Goal: Task Accomplishment & Management: Manage account settings

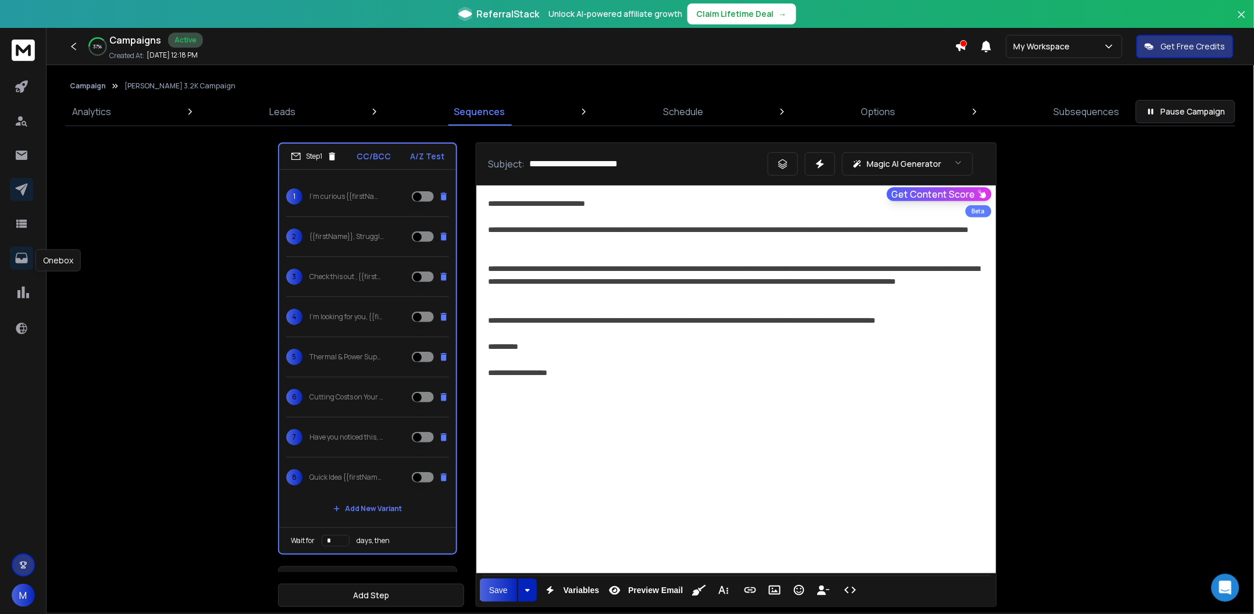
click at [15, 257] on icon at bounding box center [22, 258] width 14 height 14
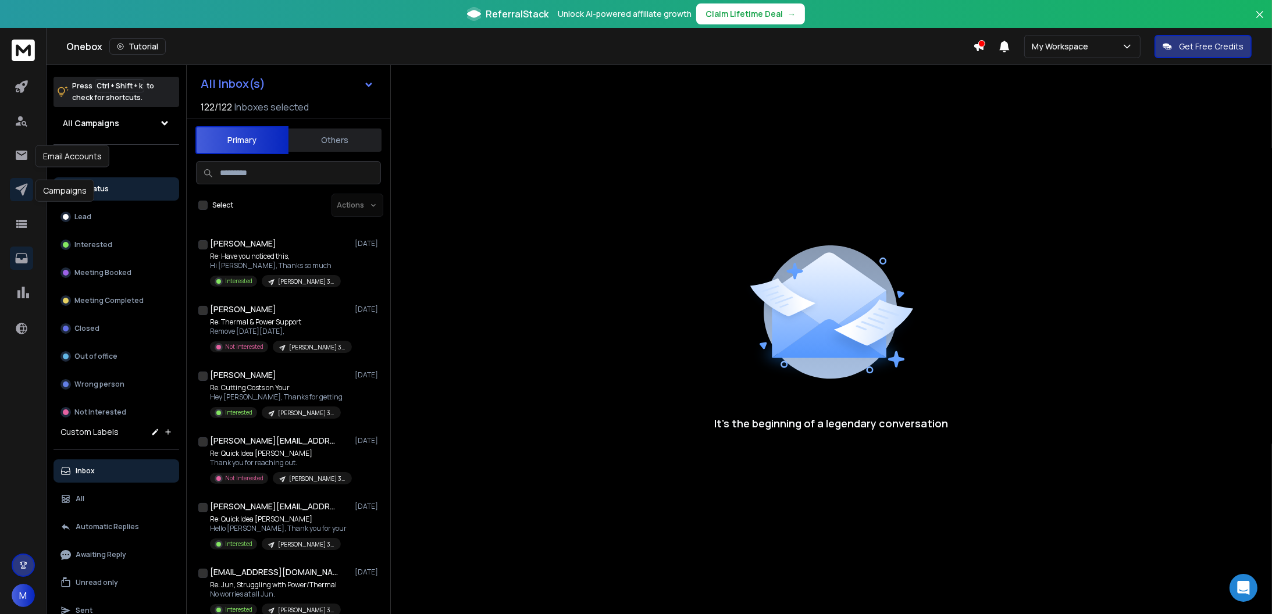
click at [16, 186] on icon at bounding box center [22, 190] width 14 height 14
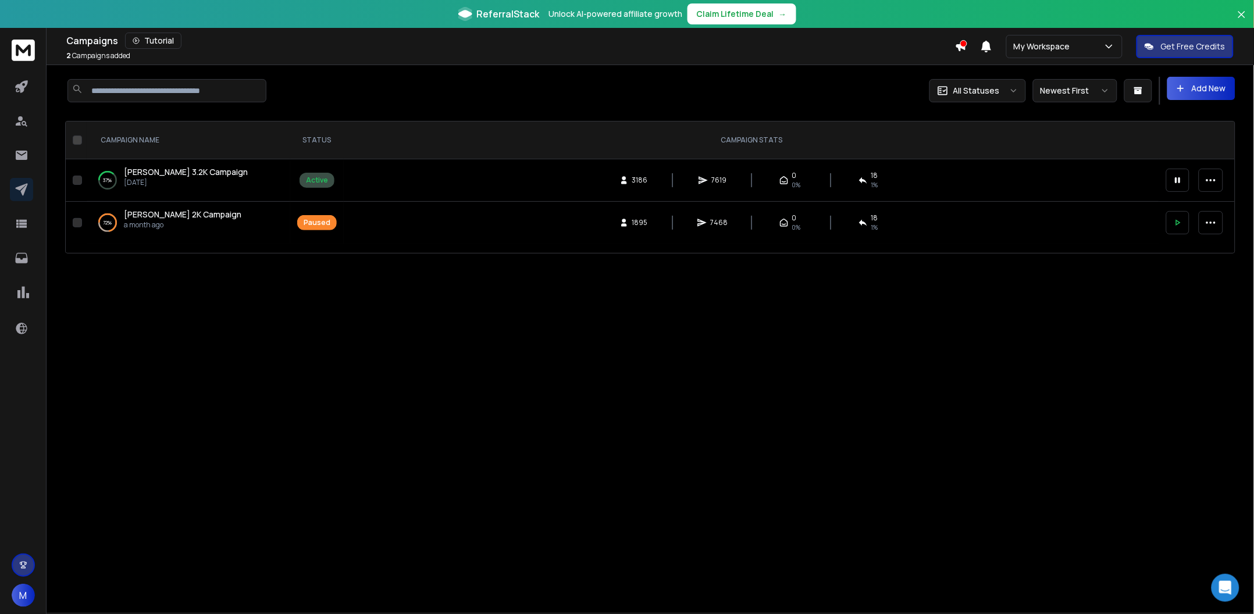
click at [216, 168] on span "[PERSON_NAME] 3.2K Campaign" at bounding box center [186, 171] width 124 height 11
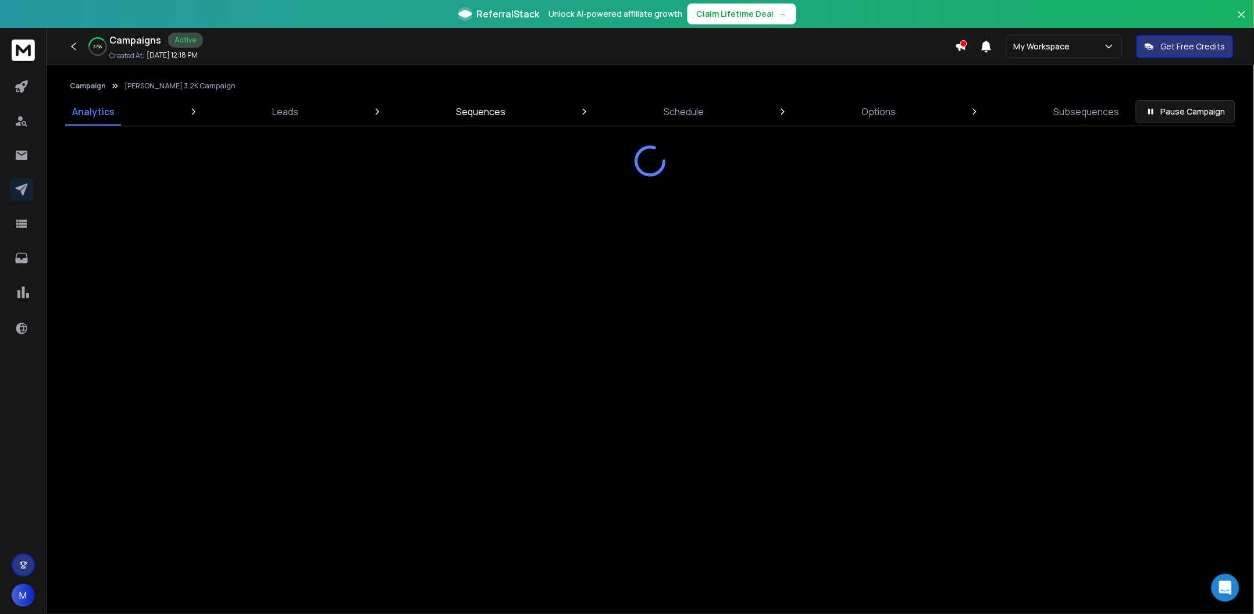
click at [486, 116] on p "Sequences" at bounding box center [481, 112] width 49 height 14
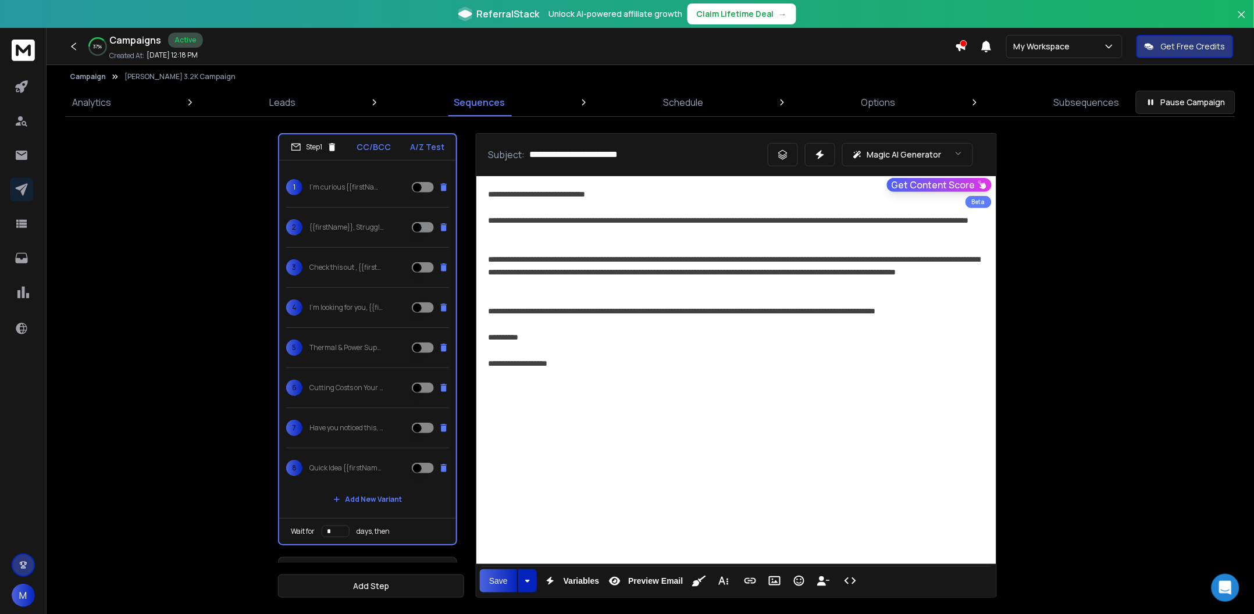
click at [1192, 104] on button "Pause Campaign" at bounding box center [1185, 102] width 99 height 23
